Goal: Find contact information: Find contact information

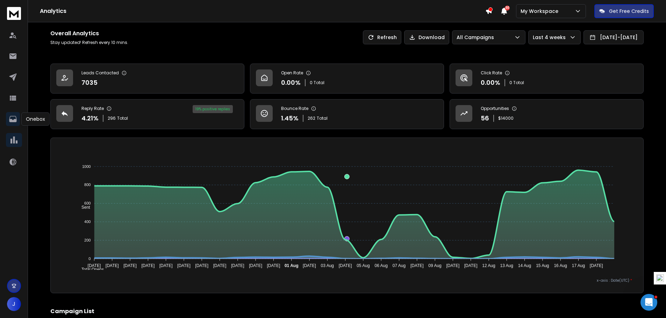
click at [10, 119] on icon at bounding box center [12, 119] width 7 height 6
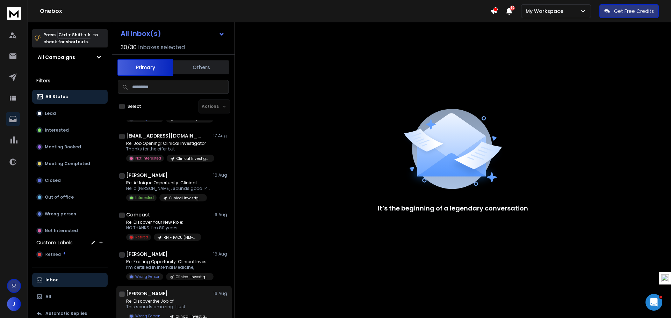
scroll to position [1480, 0]
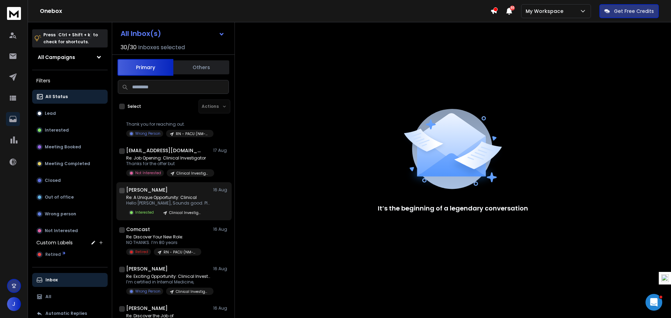
click at [198, 201] on p "Hello [PERSON_NAME], Sounds good. Please" at bounding box center [168, 204] width 84 height 6
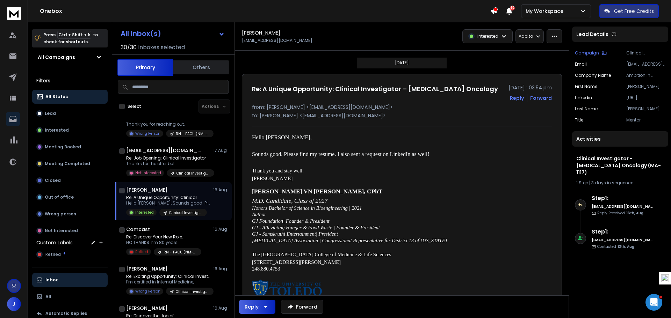
scroll to position [0, 0]
click at [331, 108] on p "from: [PERSON_NAME] <[EMAIL_ADDRESS][DOMAIN_NAME]>" at bounding box center [402, 107] width 300 height 7
click at [414, 109] on p "from: [PERSON_NAME] <[EMAIL_ADDRESS][DOMAIN_NAME]>" at bounding box center [402, 107] width 300 height 7
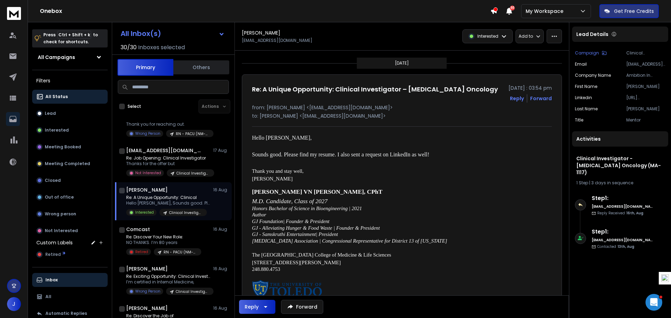
drag, startPoint x: 309, startPoint y: 107, endPoint x: 379, endPoint y: 108, distance: 69.6
click at [379, 108] on p "from: [PERSON_NAME] <[EMAIL_ADDRESS][DOMAIN_NAME]>" at bounding box center [402, 107] width 300 height 7
copy p "[EMAIL_ADDRESS][DOMAIN_NAME]"
